Goal: Navigation & Orientation: Find specific page/section

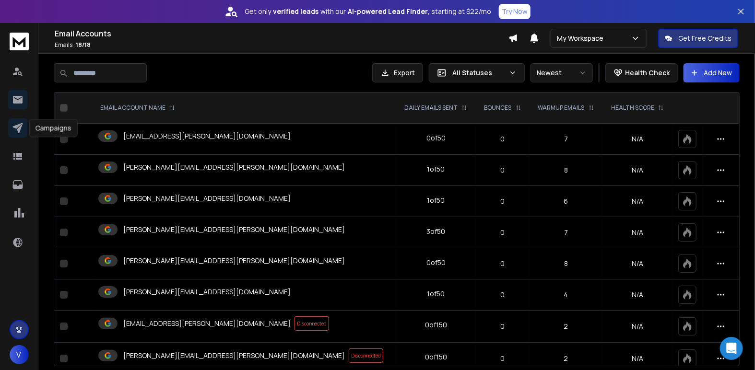
click at [17, 134] on link at bounding box center [17, 127] width 19 height 19
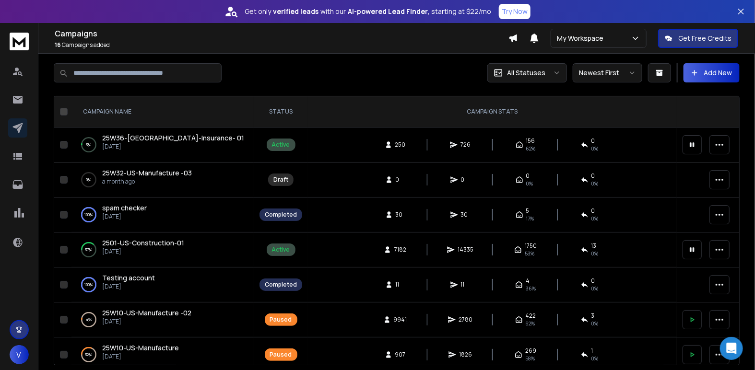
click at [164, 138] on span "25W36-[GEOGRAPHIC_DATA]-Insurance- 01" at bounding box center [173, 137] width 142 height 9
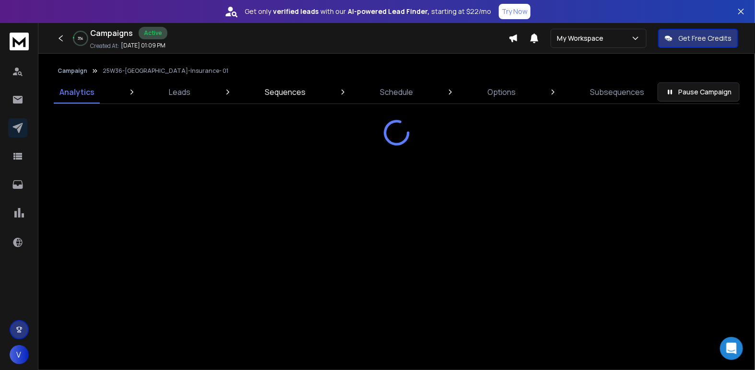
click at [305, 76] on div "Campaign 25W36-[GEOGRAPHIC_DATA]-Insurance- 01" at bounding box center [397, 70] width 686 height 15
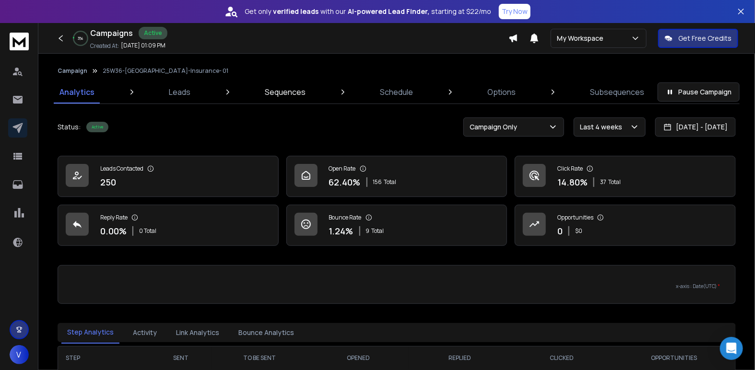
click at [289, 92] on p "Sequences" at bounding box center [285, 92] width 41 height 12
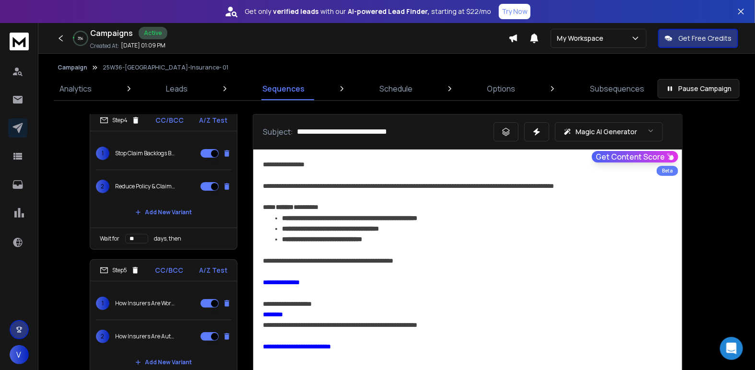
scroll to position [48, 0]
